Goal: Task Accomplishment & Management: Manage account settings

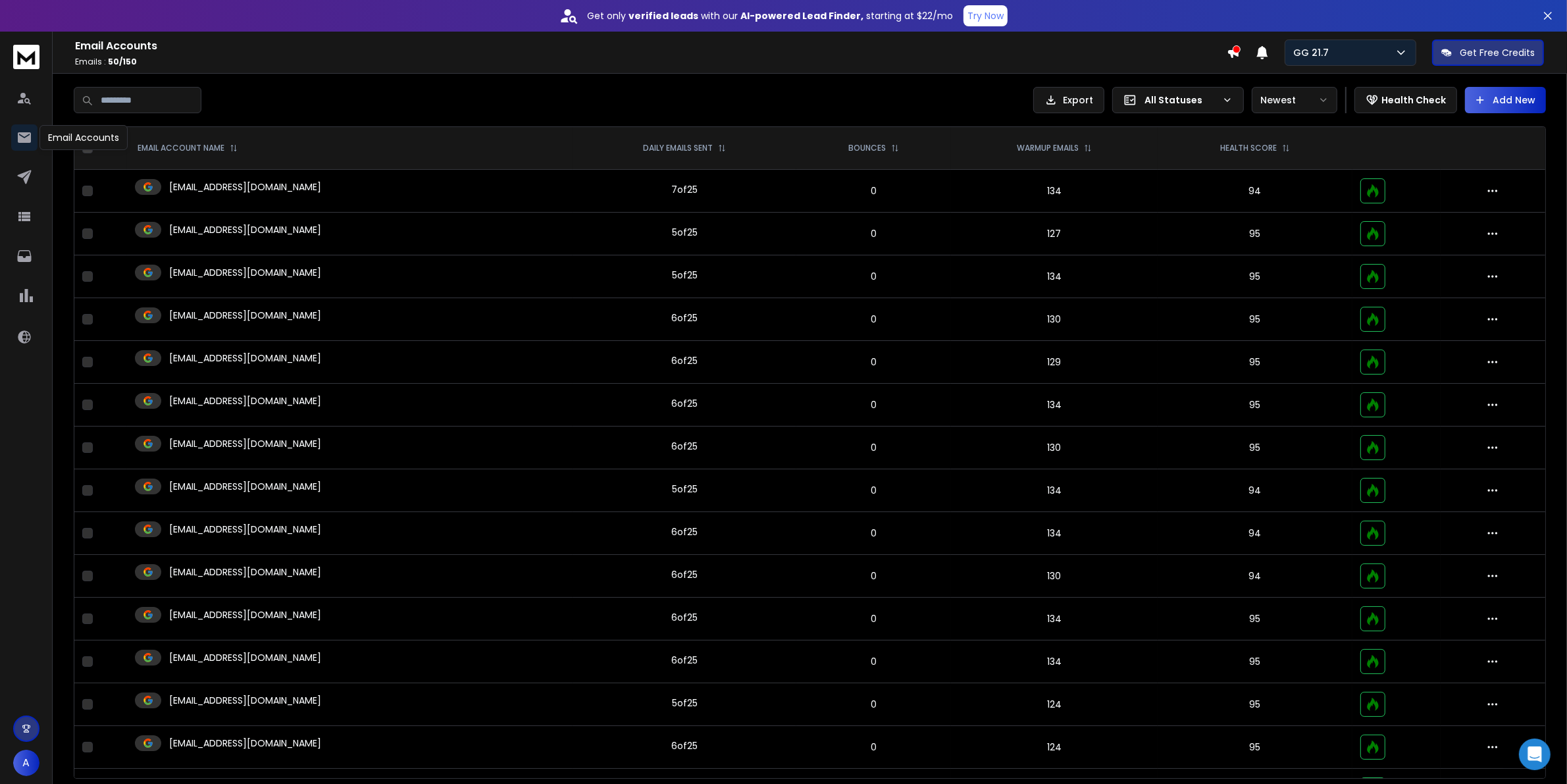
click at [1396, 57] on div "GG 21.7" at bounding box center [1350, 53] width 115 height 13
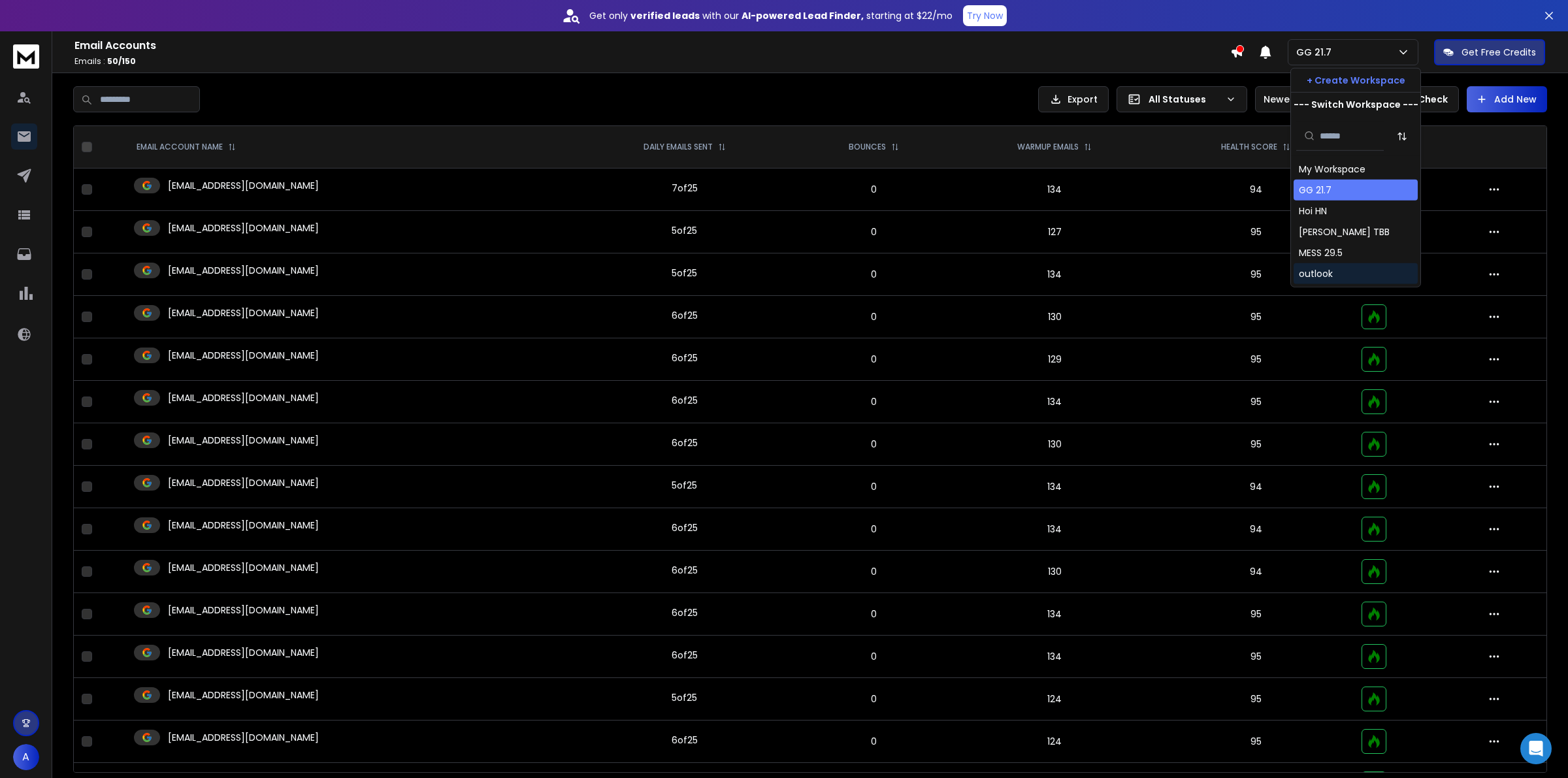
click at [1325, 272] on div "outlook" at bounding box center [1316, 274] width 34 height 13
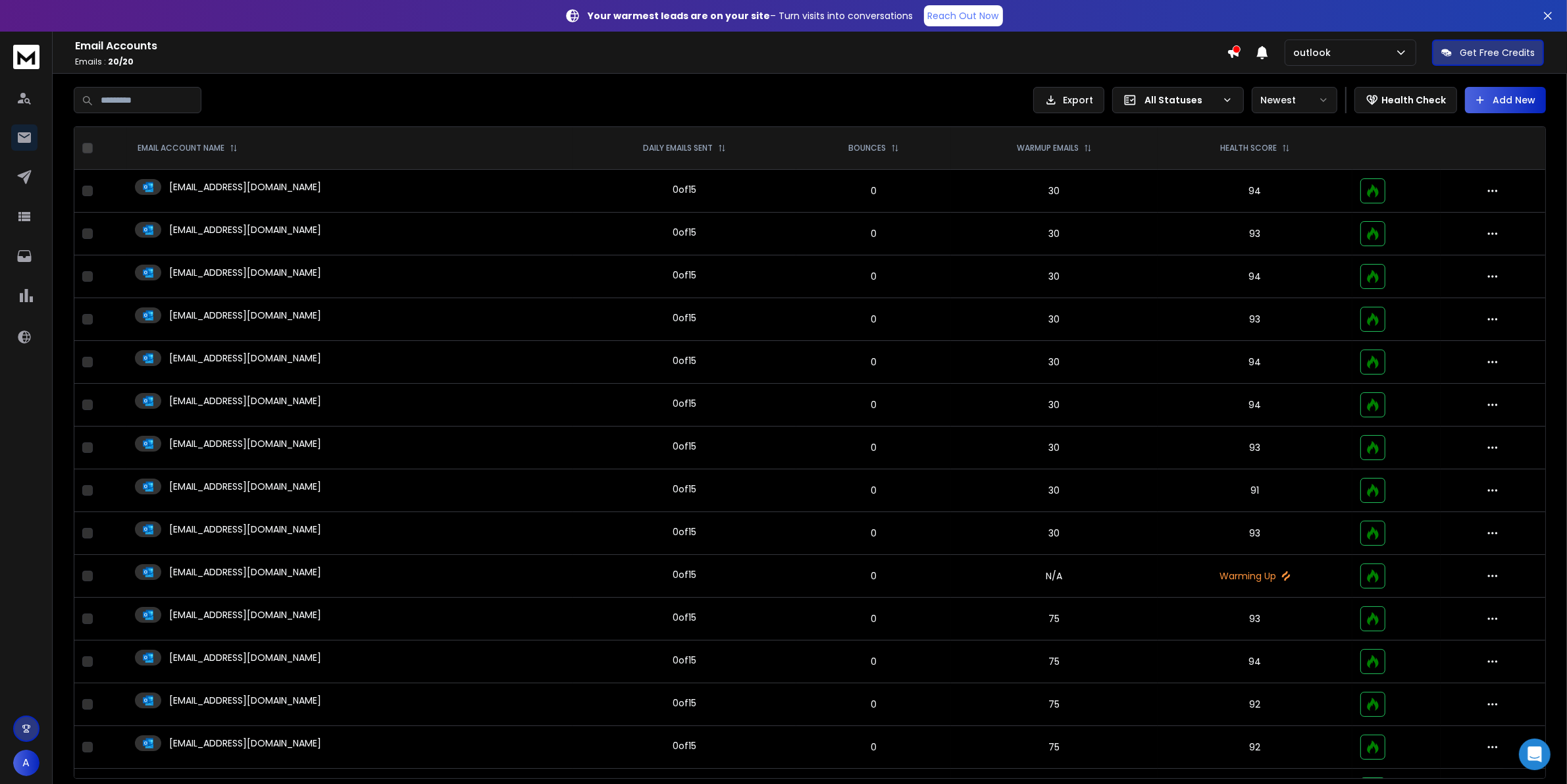
click at [1284, 145] on icon at bounding box center [1286, 148] width 8 height 8
click at [70, 212] on button "Select this Page" at bounding box center [70, 212] width 11 height 11
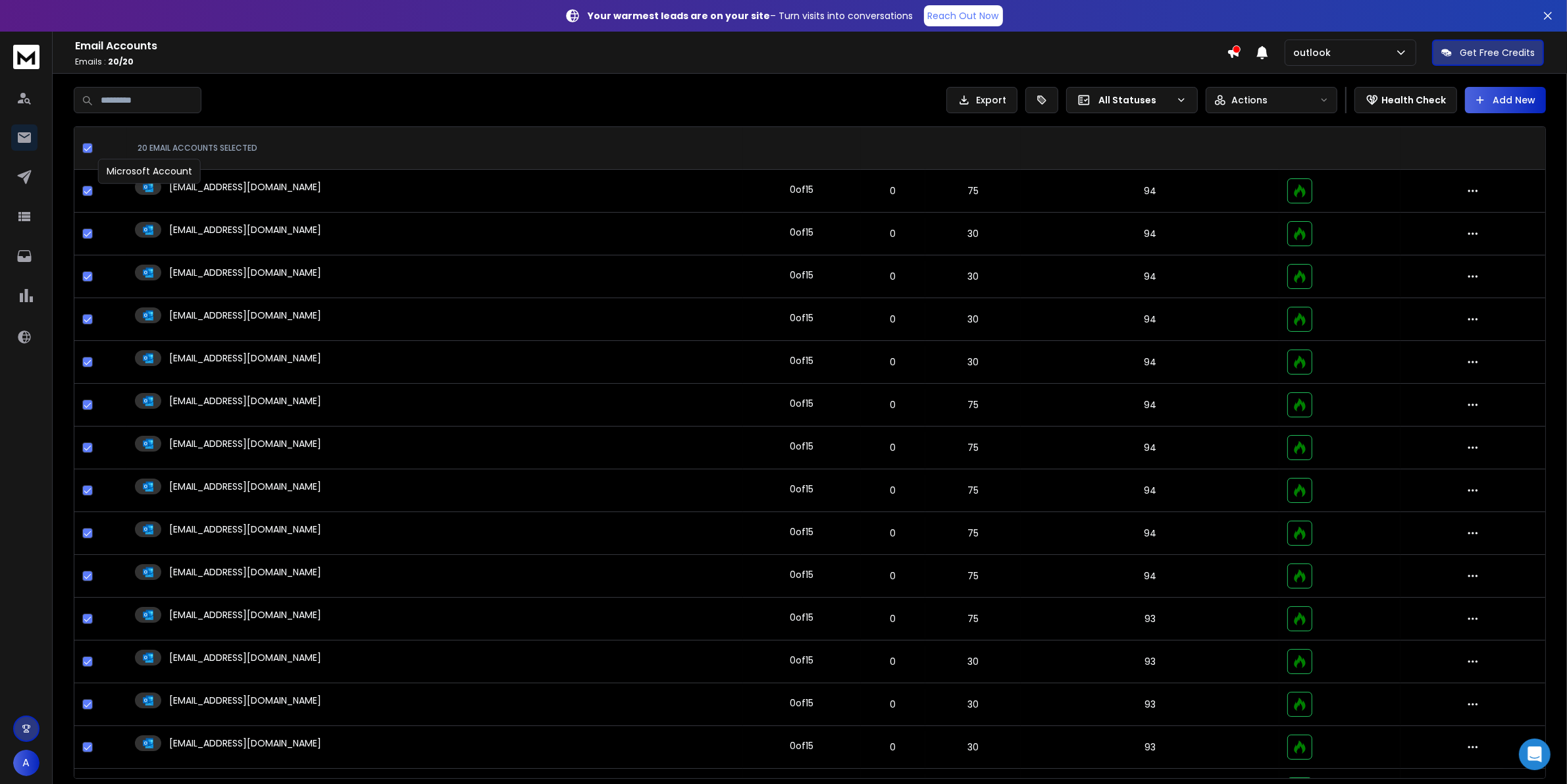
scroll to position [260, 0]
click at [87, 743] on button "button" at bounding box center [87, 746] width 11 height 11
click at [86, 702] on button "button" at bounding box center [87, 703] width 11 height 11
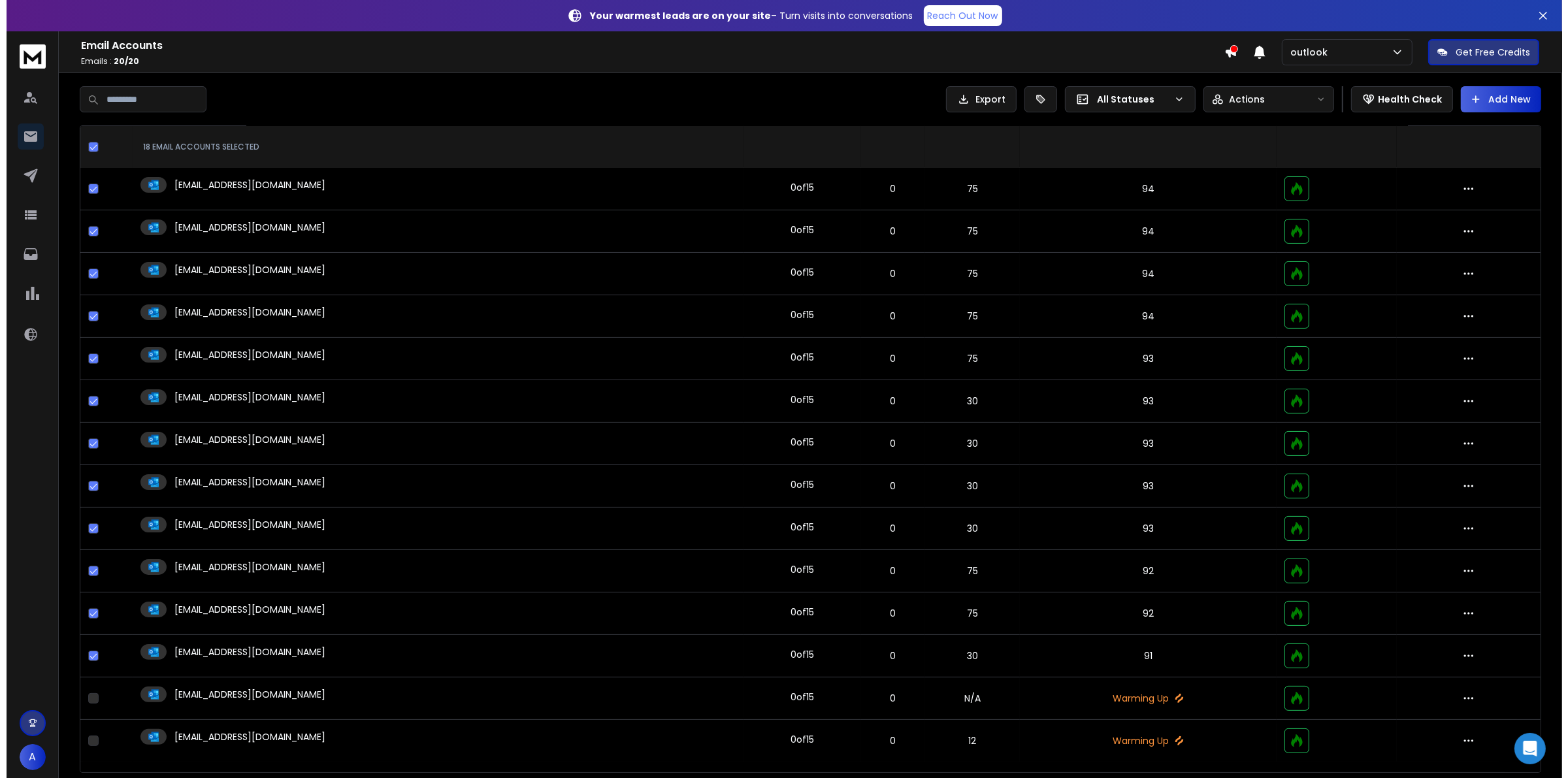
scroll to position [0, 0]
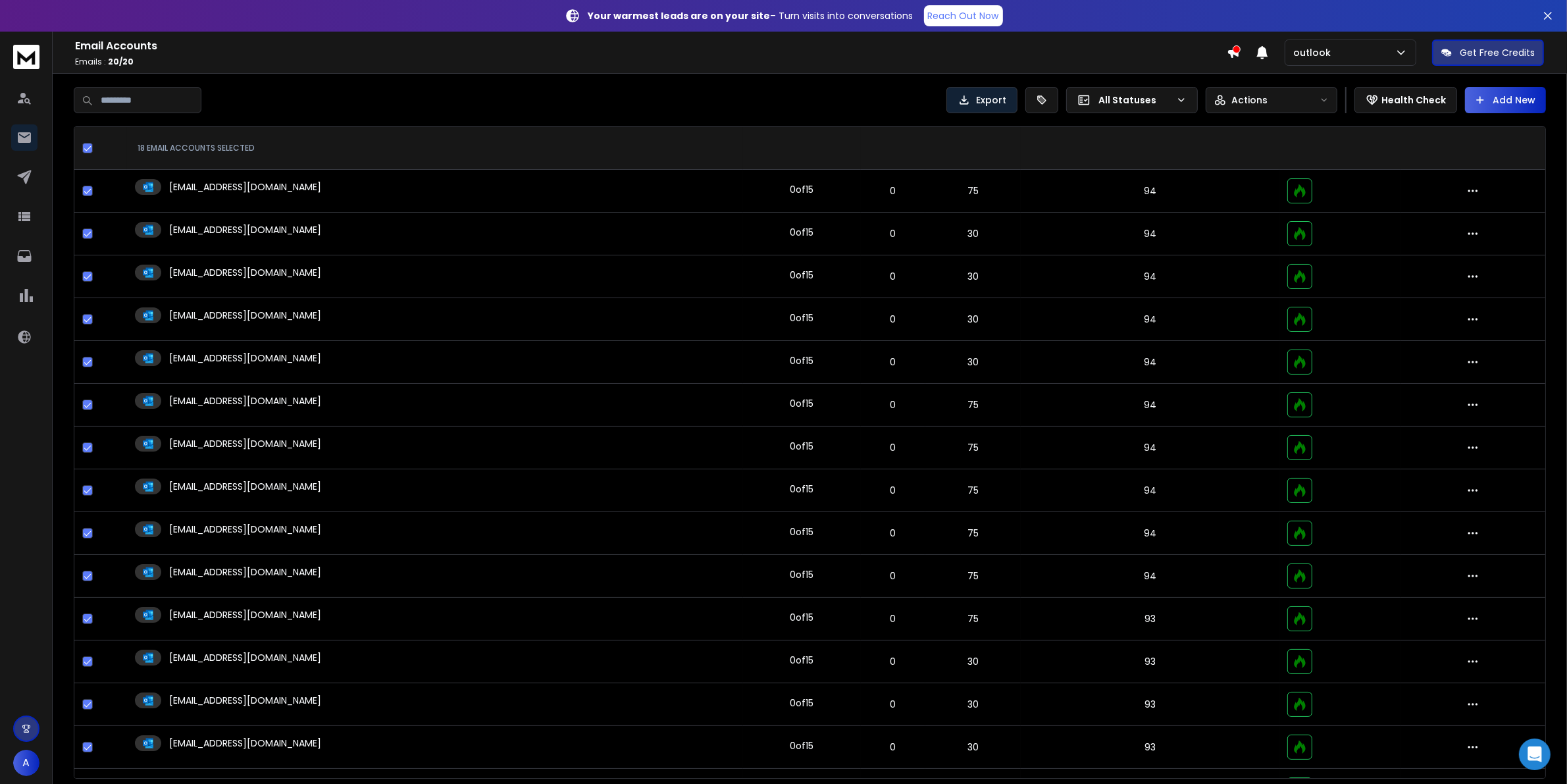
click at [993, 101] on button "Export" at bounding box center [981, 100] width 71 height 26
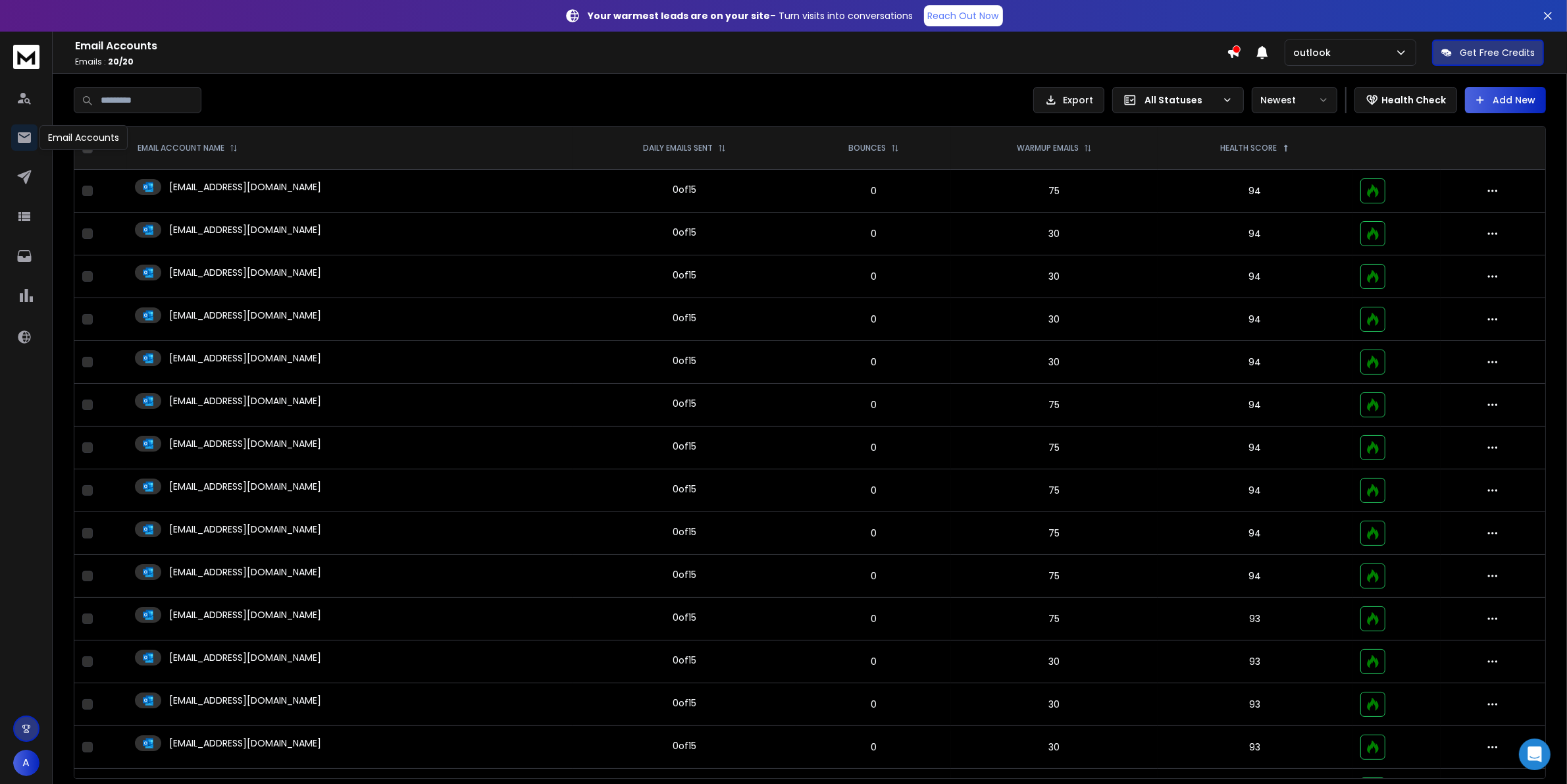
click at [25, 133] on icon at bounding box center [24, 137] width 13 height 11
click at [21, 168] on link at bounding box center [24, 177] width 26 height 26
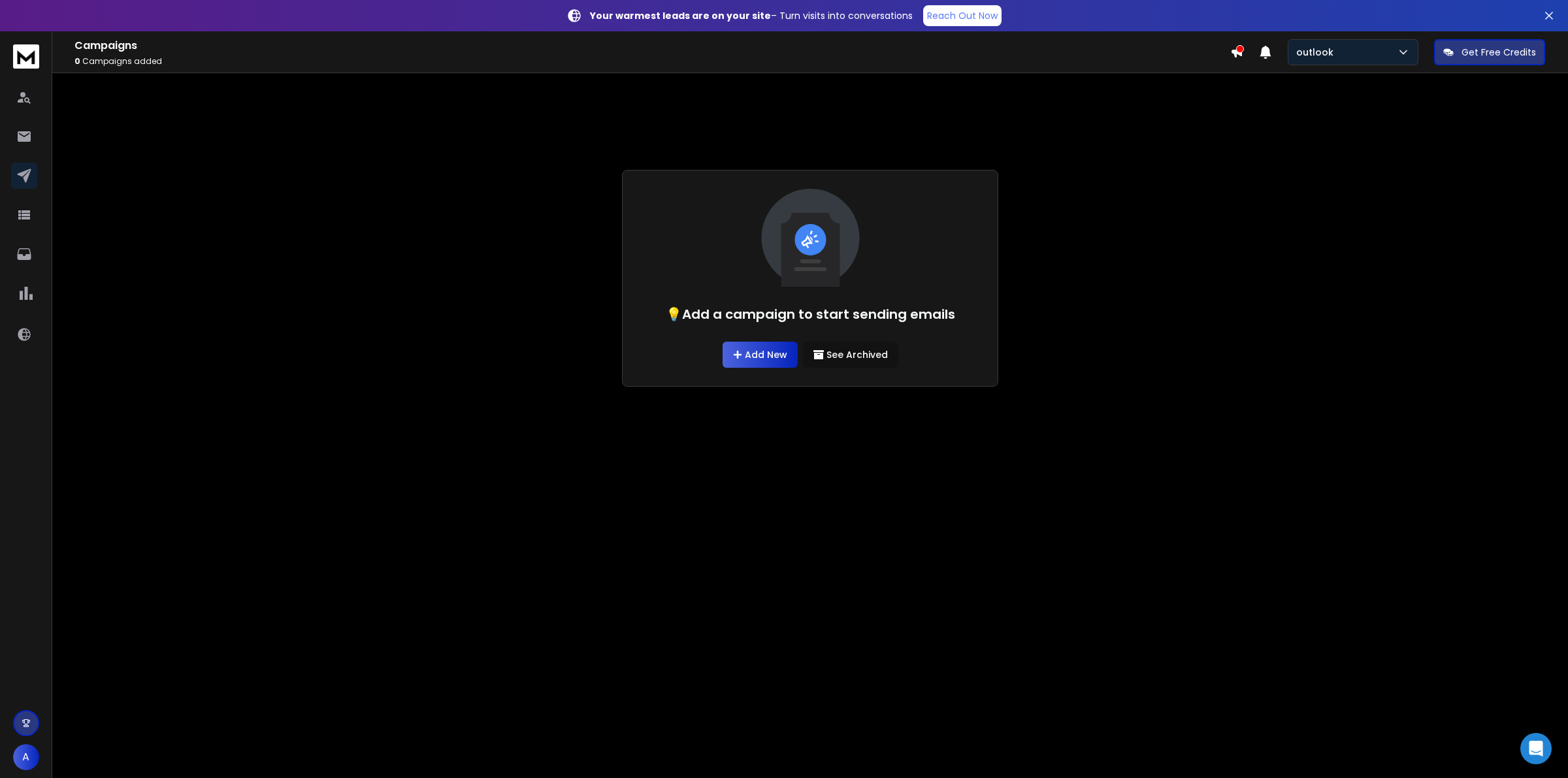
click at [1371, 53] on div "outlook" at bounding box center [1352, 53] width 114 height 13
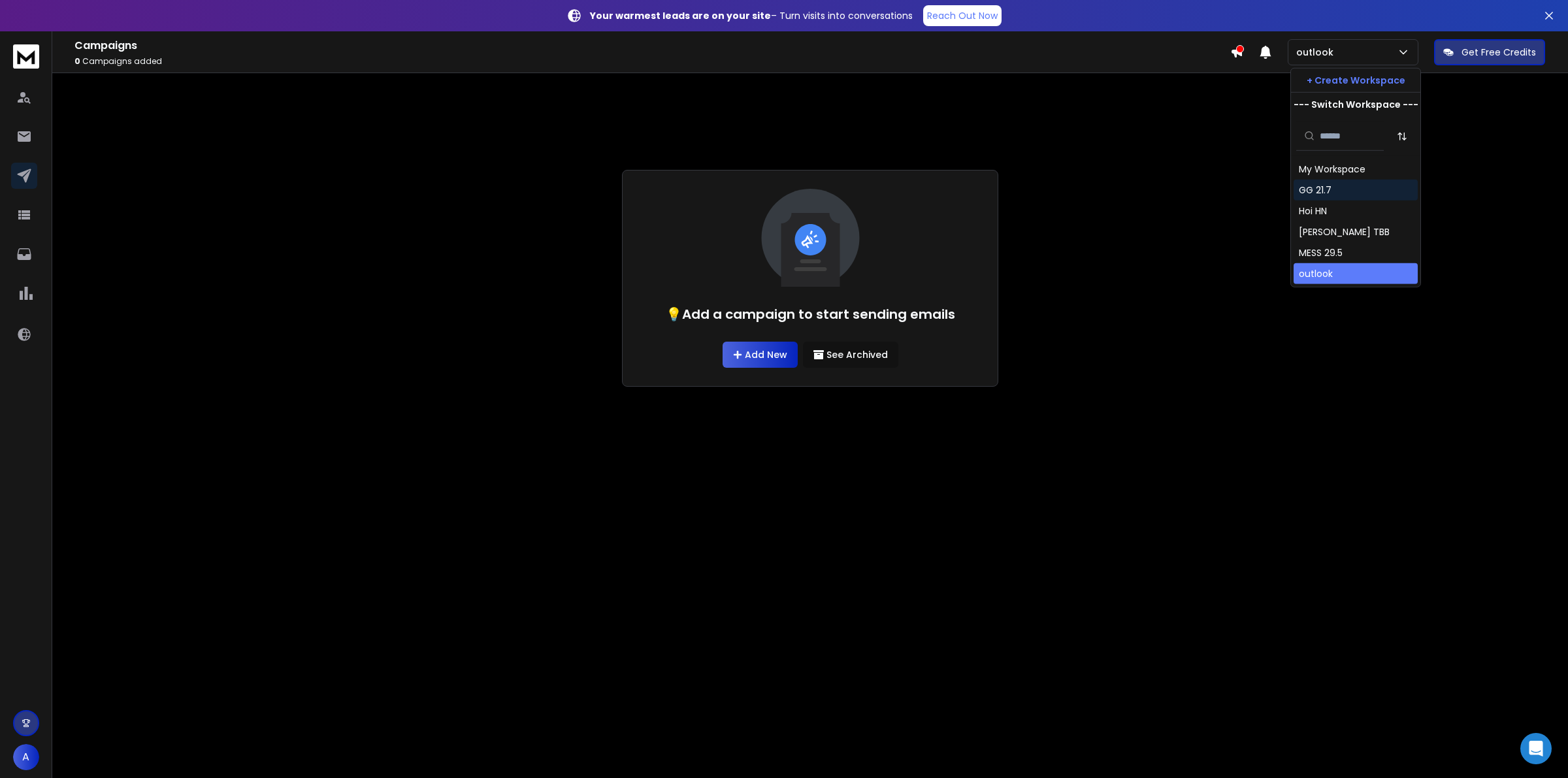
click at [1315, 187] on div "GG 21.7" at bounding box center [1315, 190] width 32 height 13
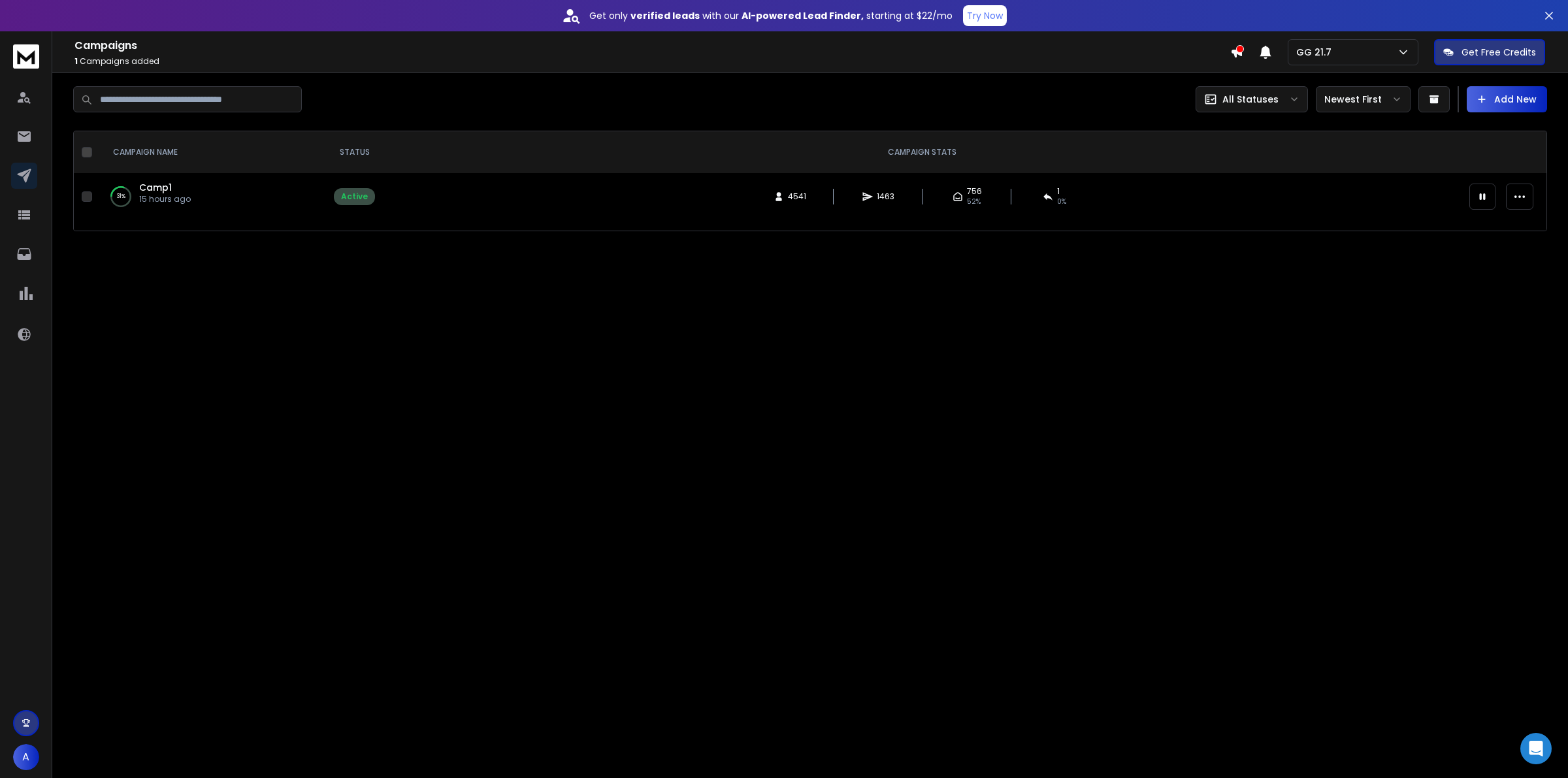
click at [703, 197] on div "4541 1463 756 52 % 1 0 %" at bounding box center [921, 196] width 1063 height 21
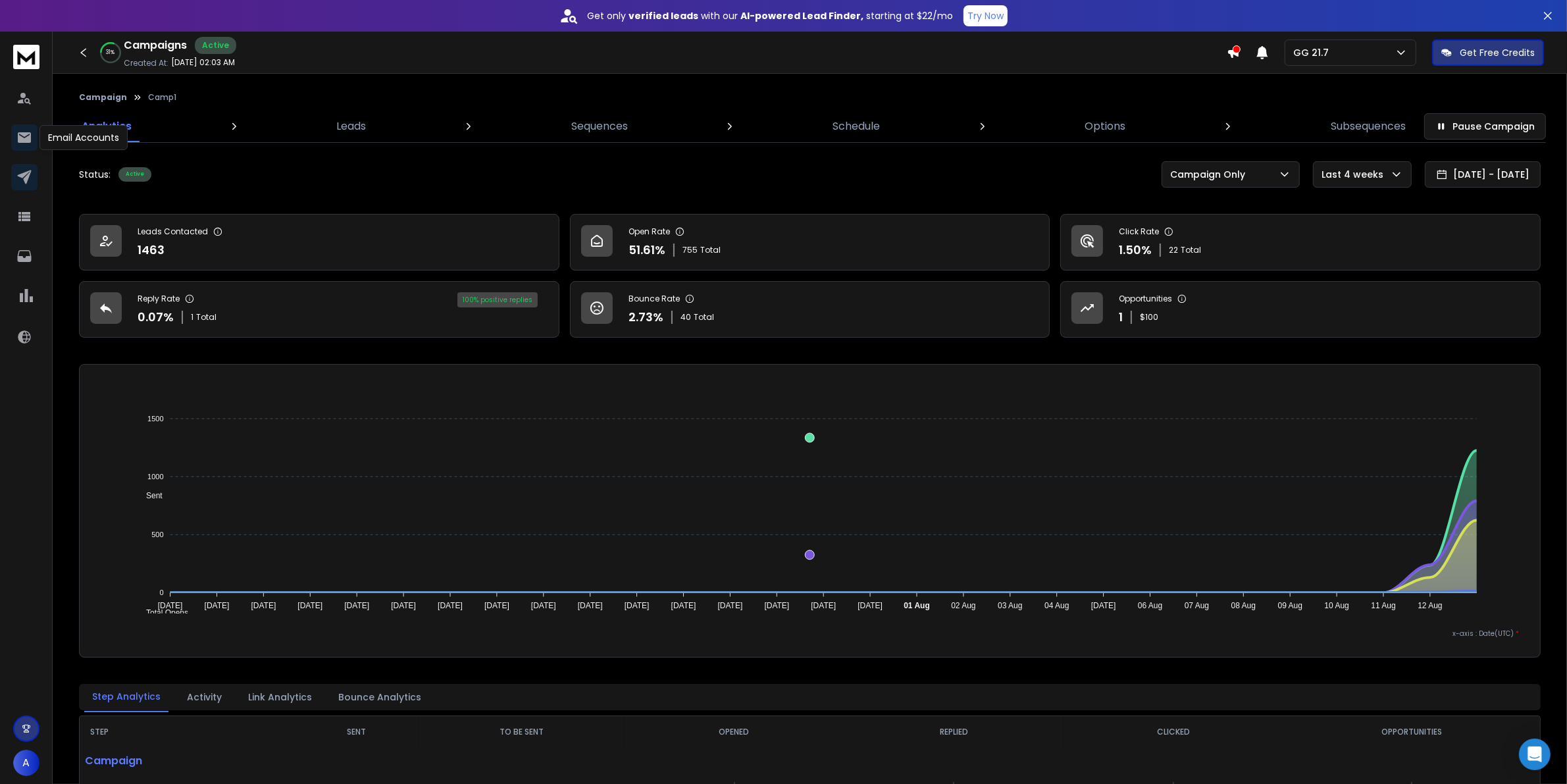
click at [25, 135] on icon at bounding box center [24, 137] width 15 height 15
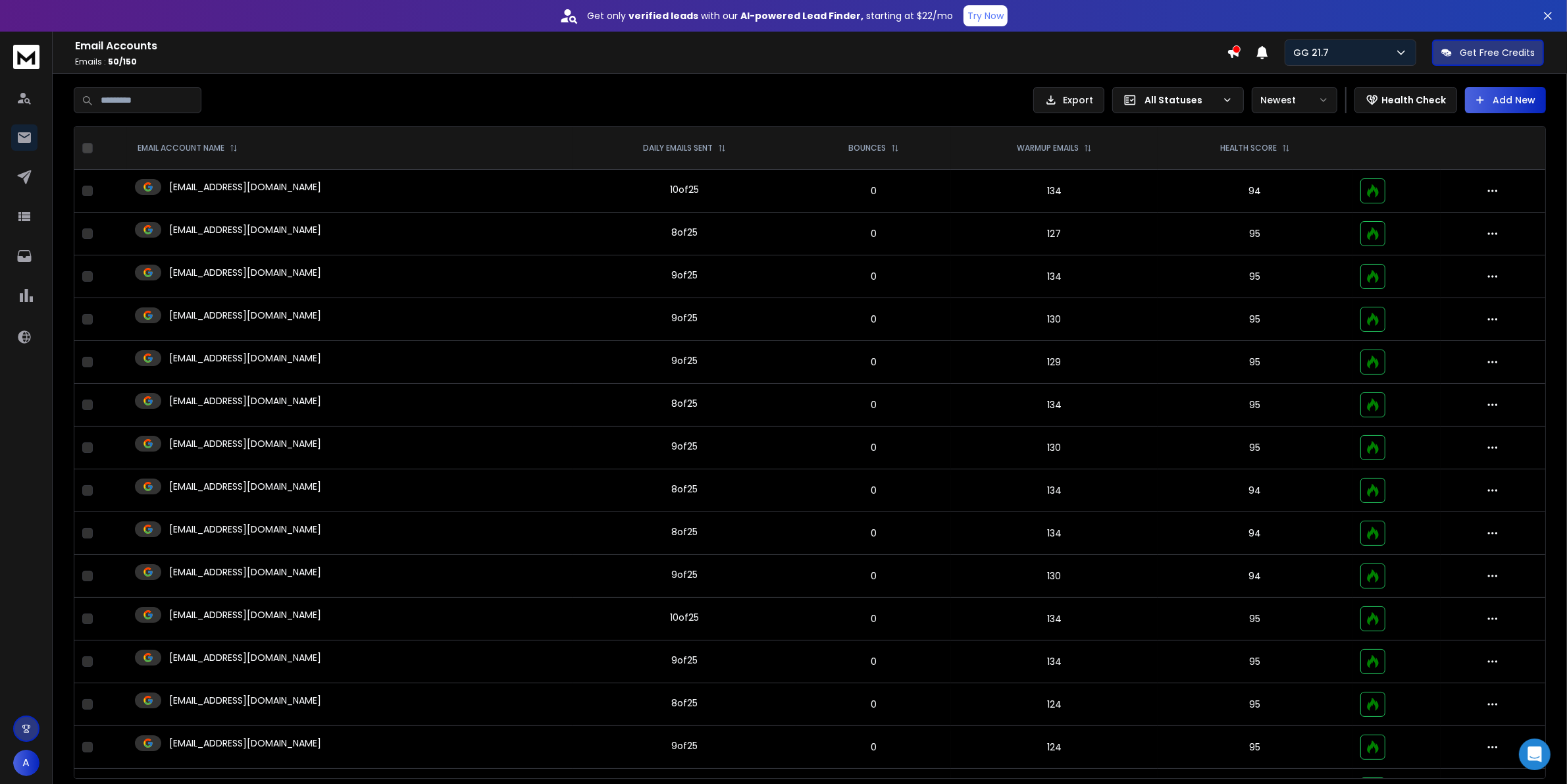
click at [1389, 47] on div "GG 21.7" at bounding box center [1350, 53] width 115 height 13
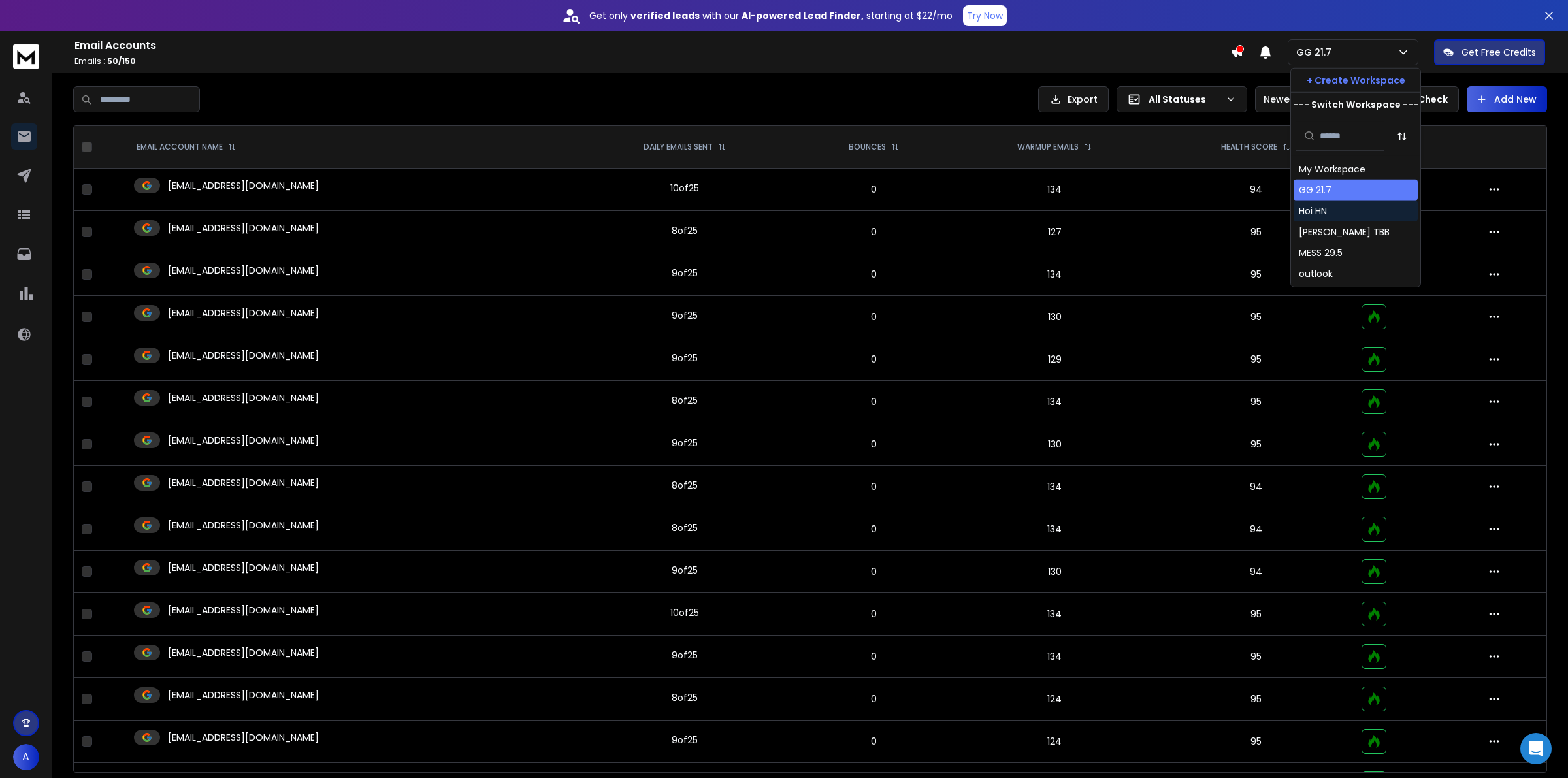
click at [1320, 211] on div "Hoi HN" at bounding box center [1313, 211] width 28 height 13
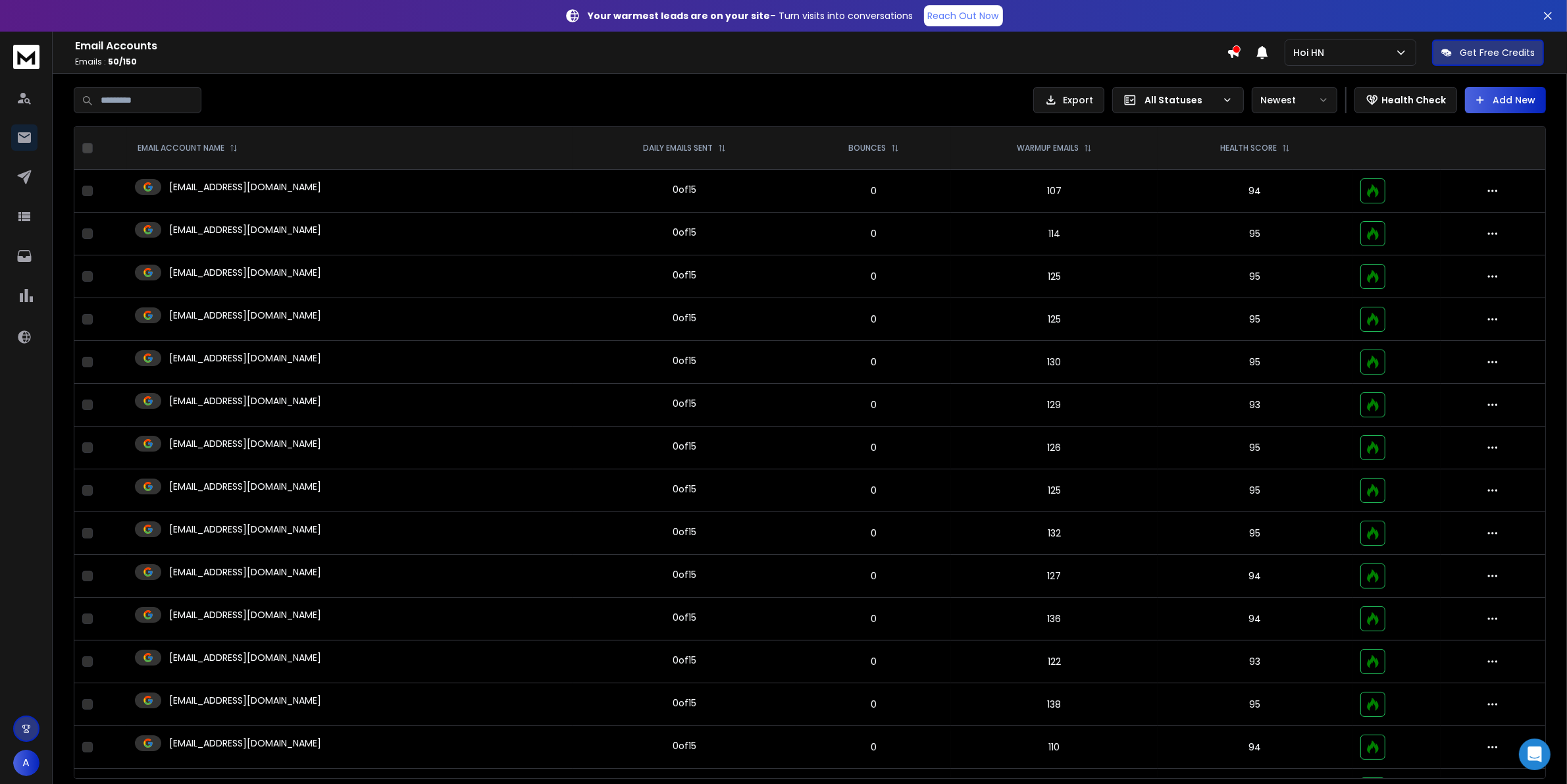
click at [964, 198] on td "107" at bounding box center [1055, 191] width 207 height 43
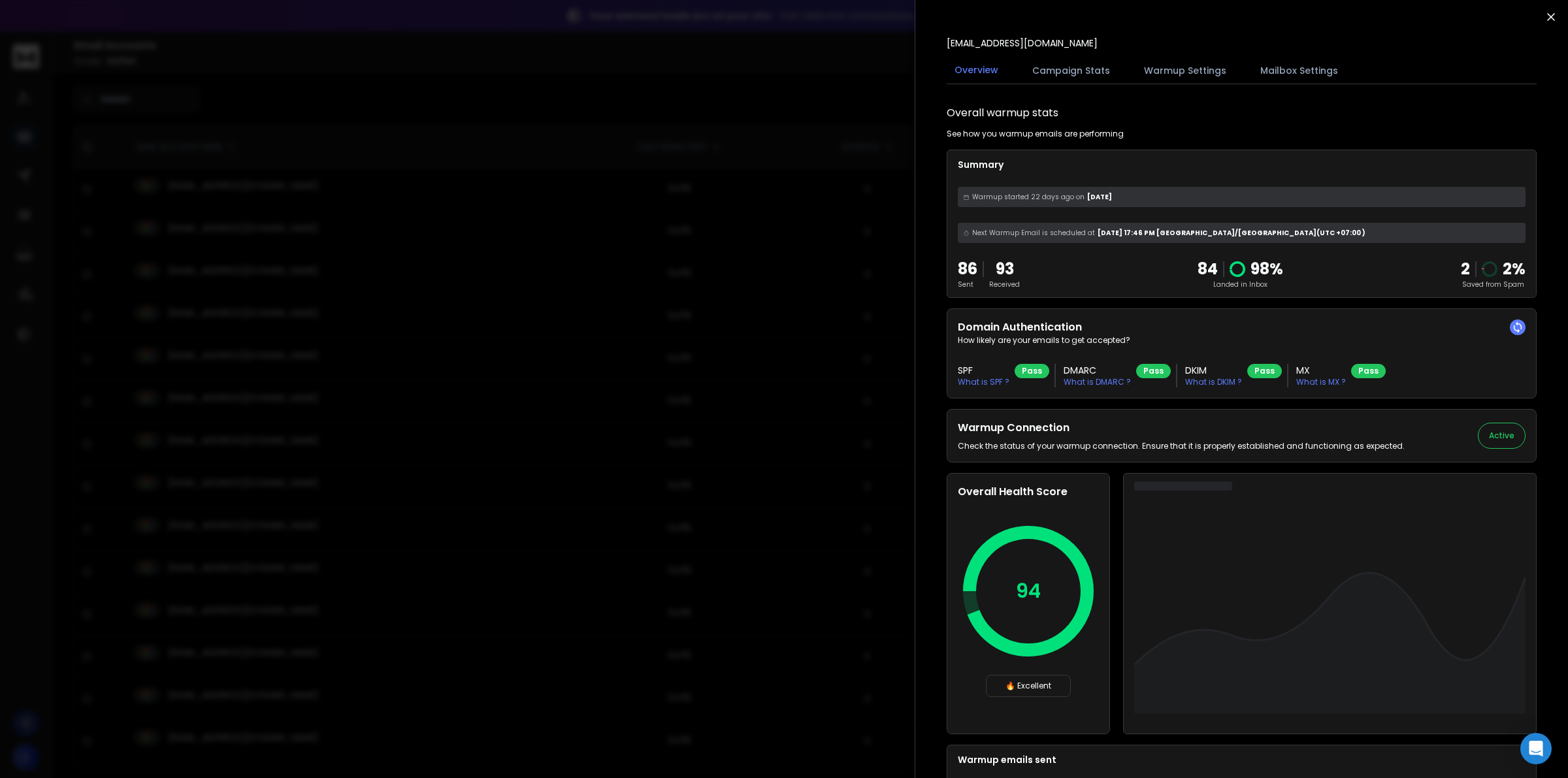
click at [1549, 17] on icon "button" at bounding box center [1551, 17] width 13 height 13
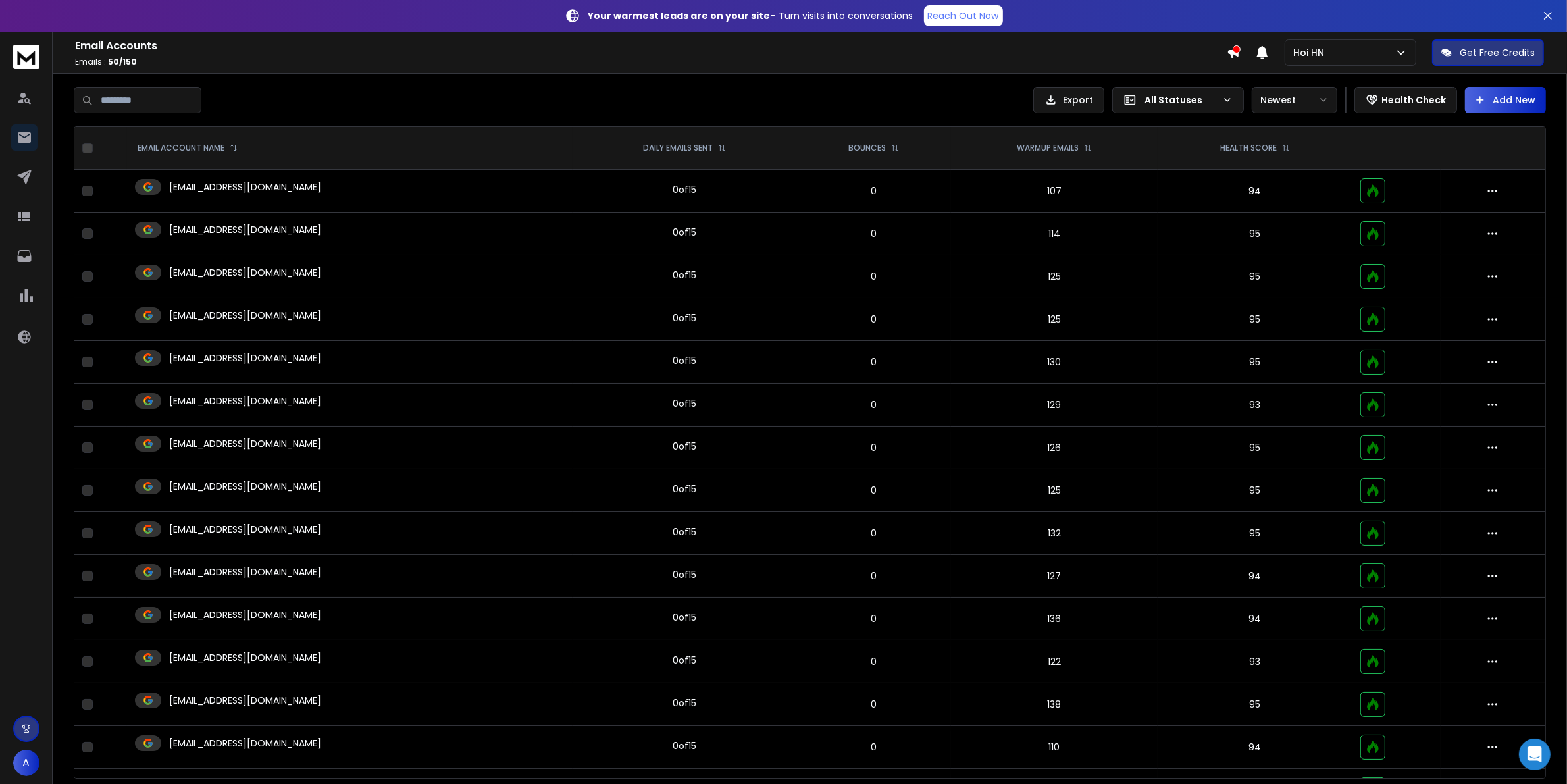
click at [1285, 146] on icon at bounding box center [1286, 148] width 8 height 8
click at [1284, 149] on icon at bounding box center [1286, 148] width 3 height 7
click at [1256, 192] on td "92" at bounding box center [1256, 191] width 195 height 43
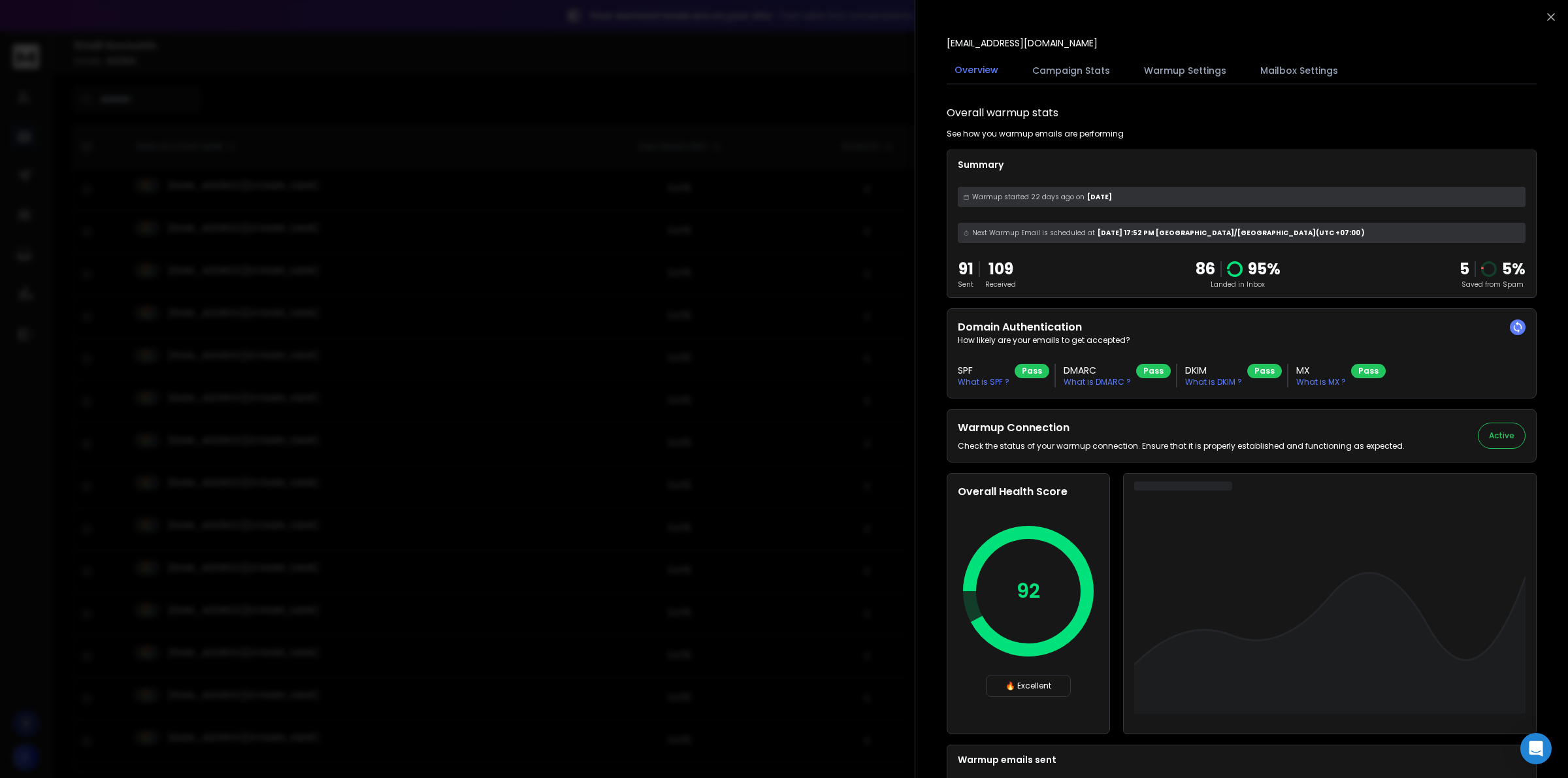
scroll to position [288, 0]
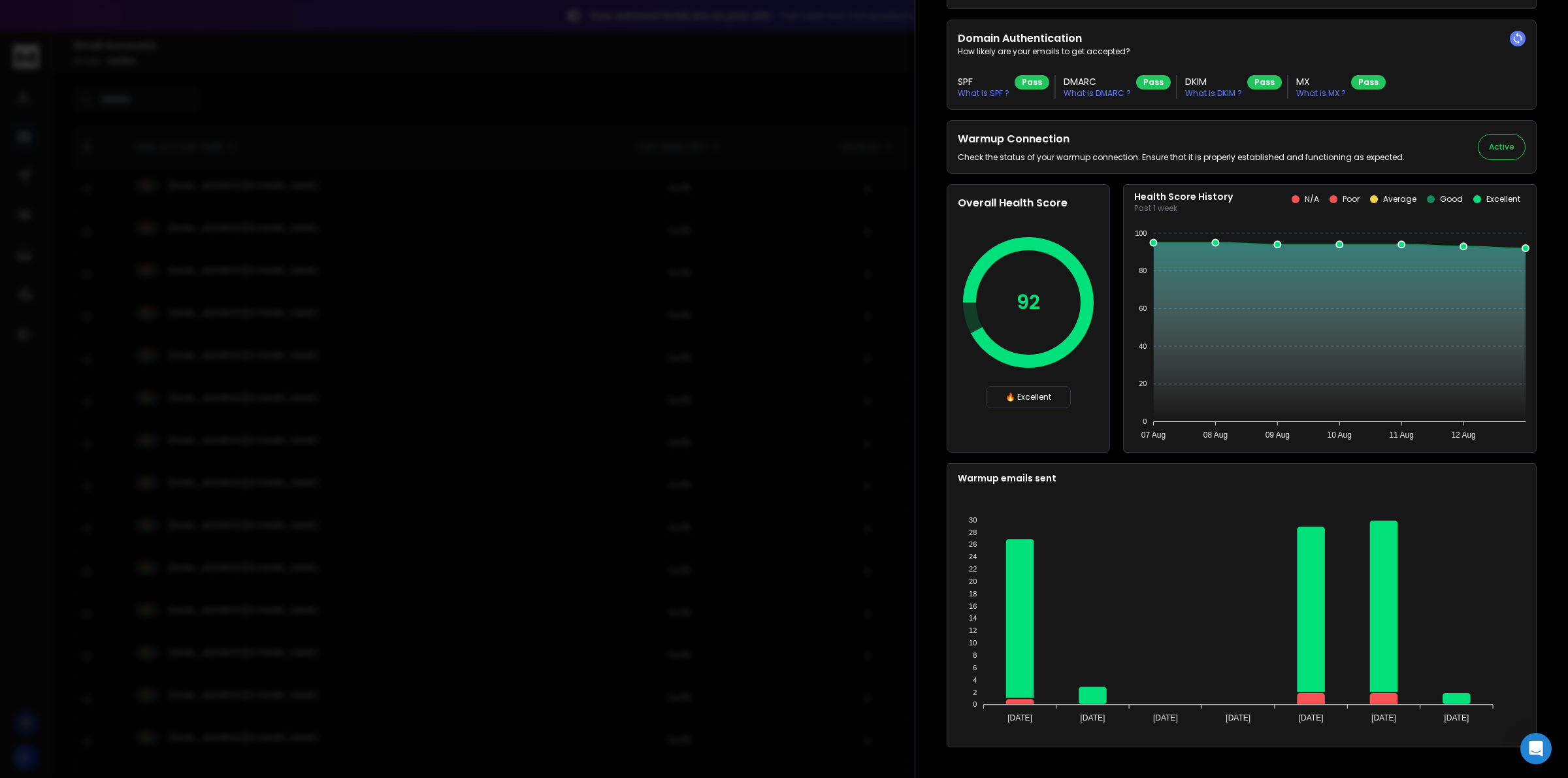
click at [800, 226] on div at bounding box center [784, 389] width 1568 height 778
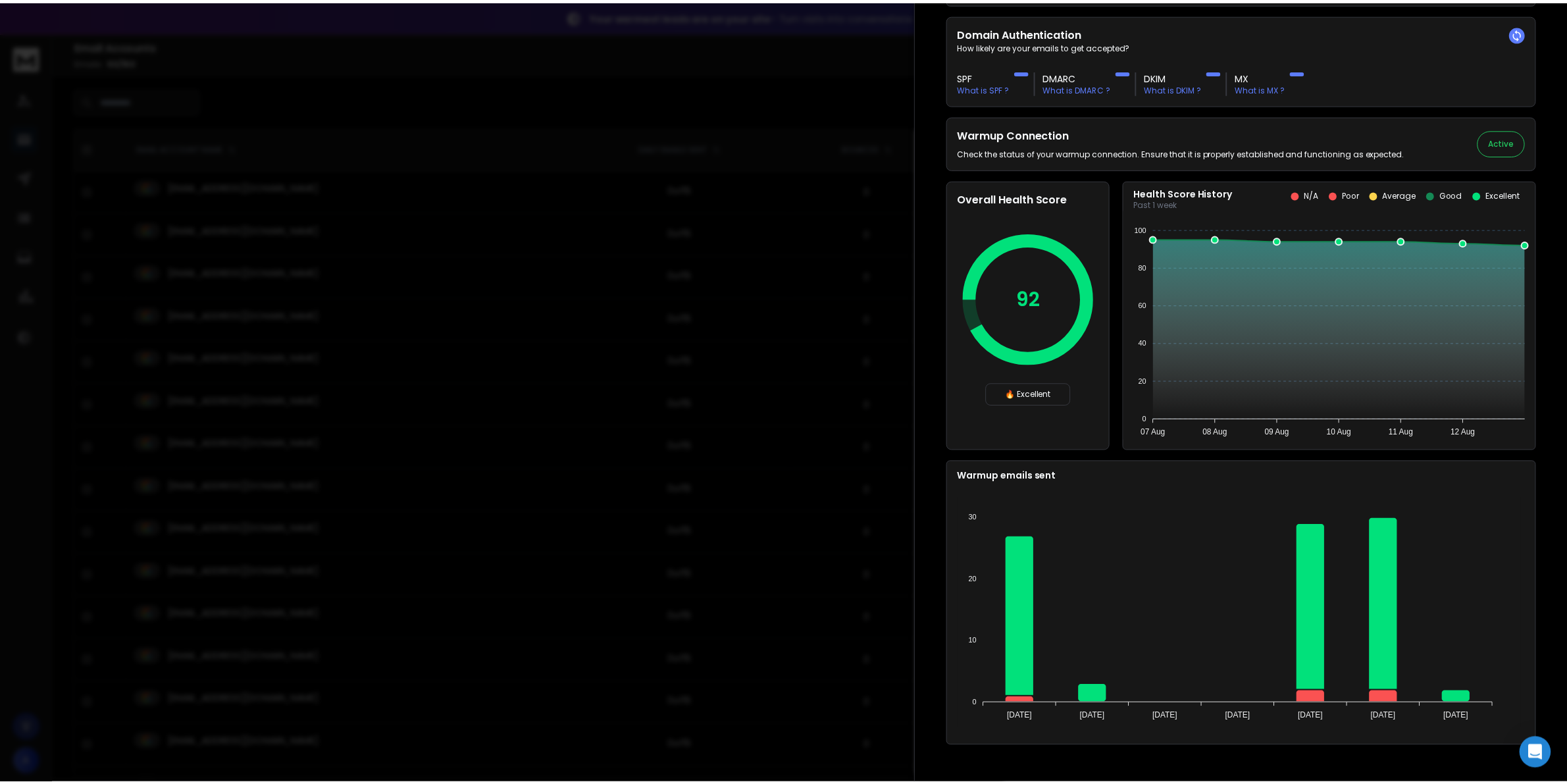
scroll to position [261, 0]
